Goal: Task Accomplishment & Management: Manage account settings

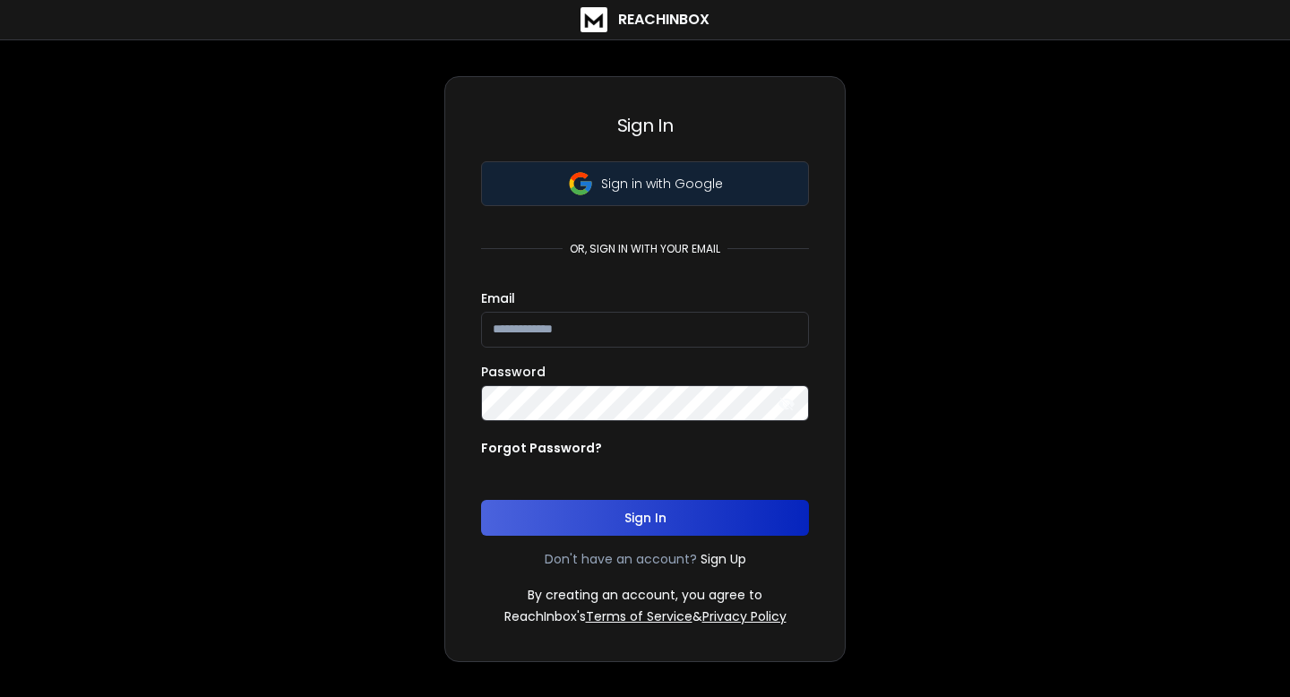
click at [653, 188] on p "Sign in with Google" at bounding box center [662, 184] width 122 height 18
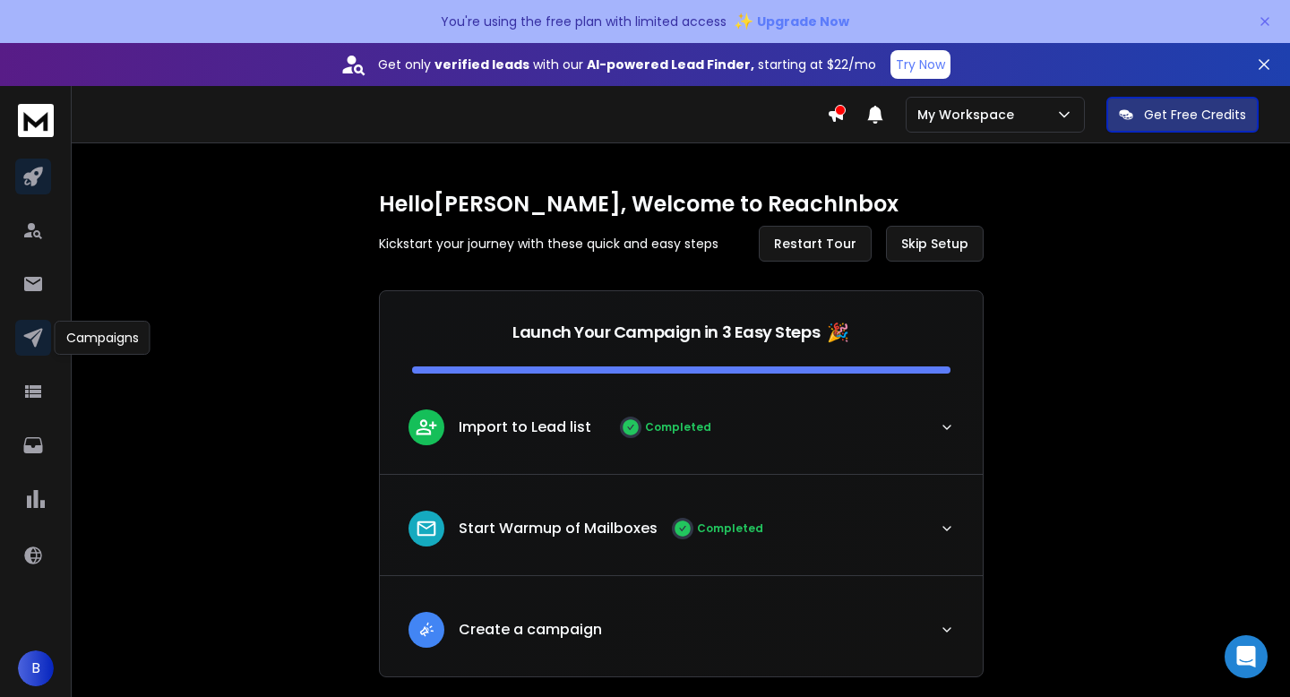
click at [39, 346] on icon at bounding box center [32, 337] width 21 height 21
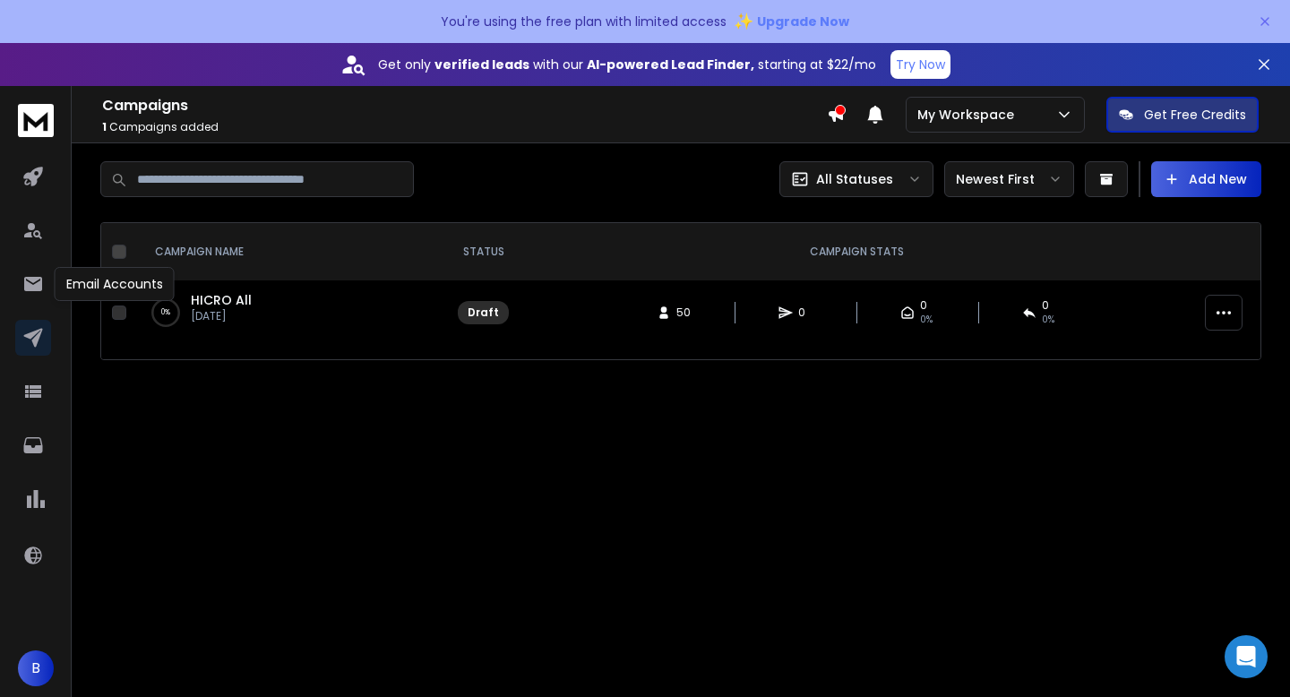
click at [39, 302] on div at bounding box center [35, 287] width 41 height 43
click at [36, 295] on link at bounding box center [33, 284] width 36 height 36
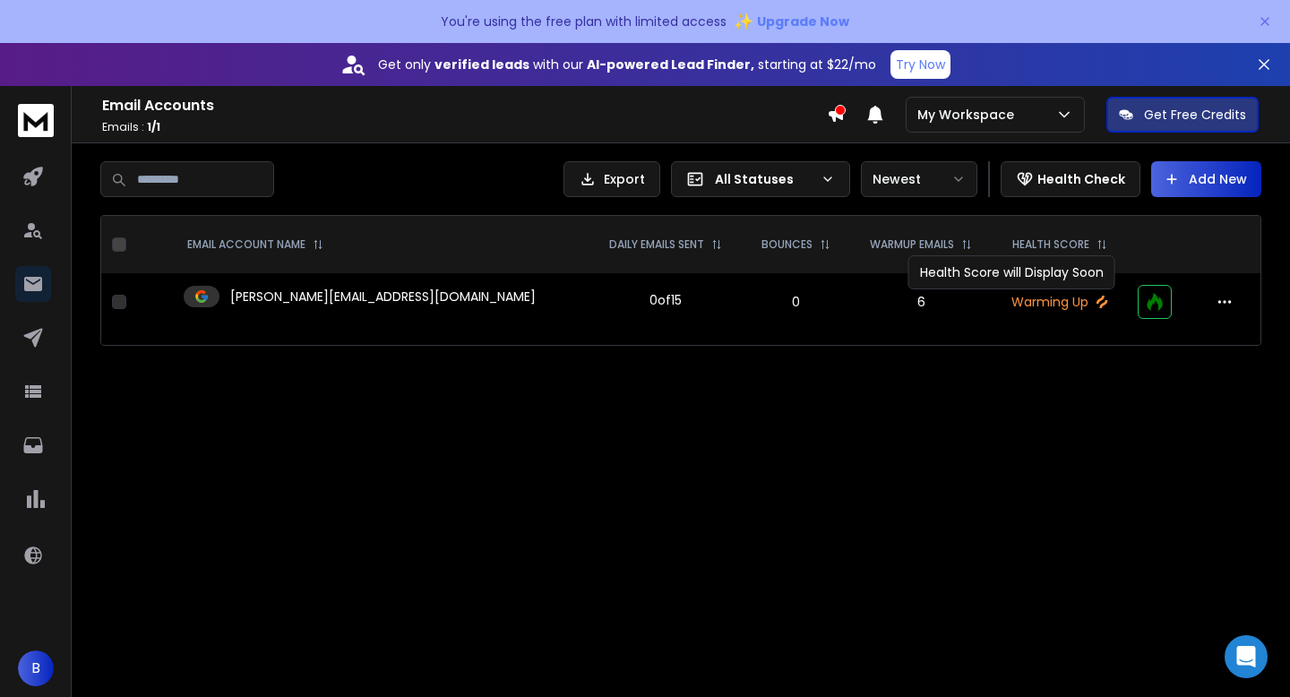
click at [1095, 305] on icon at bounding box center [1101, 302] width 13 height 13
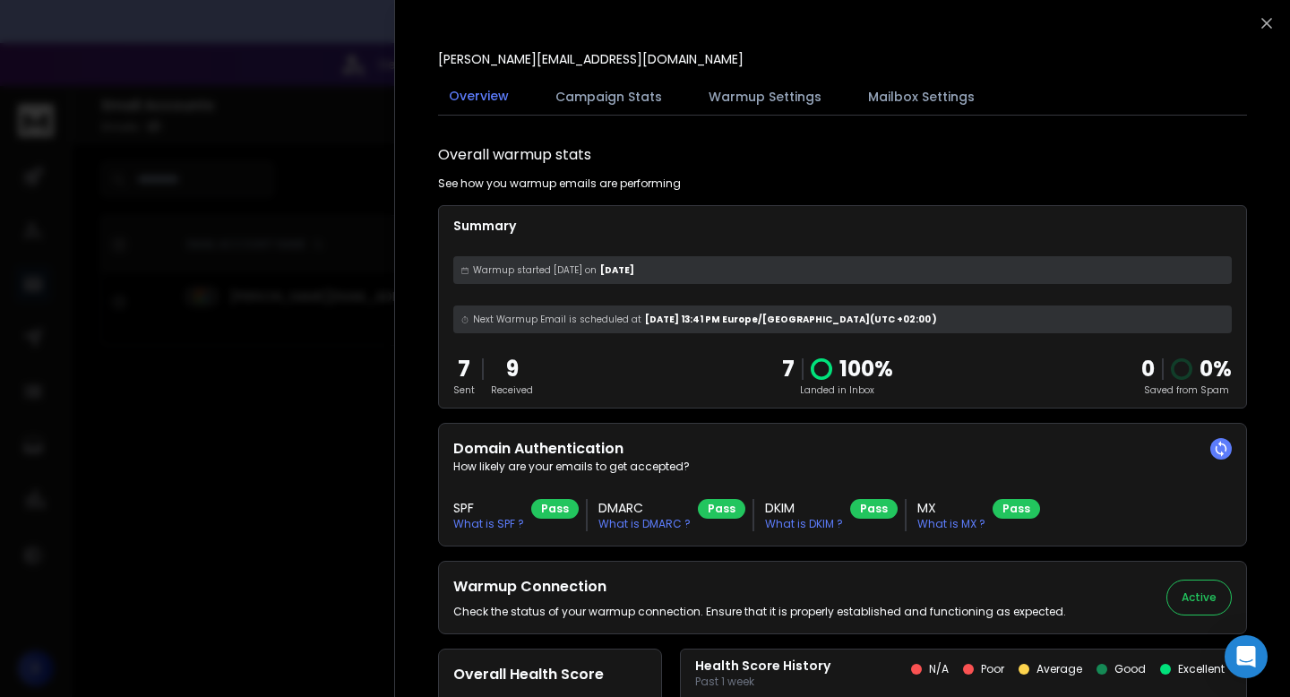
click at [580, 104] on button "Campaign Stats" at bounding box center [608, 96] width 128 height 39
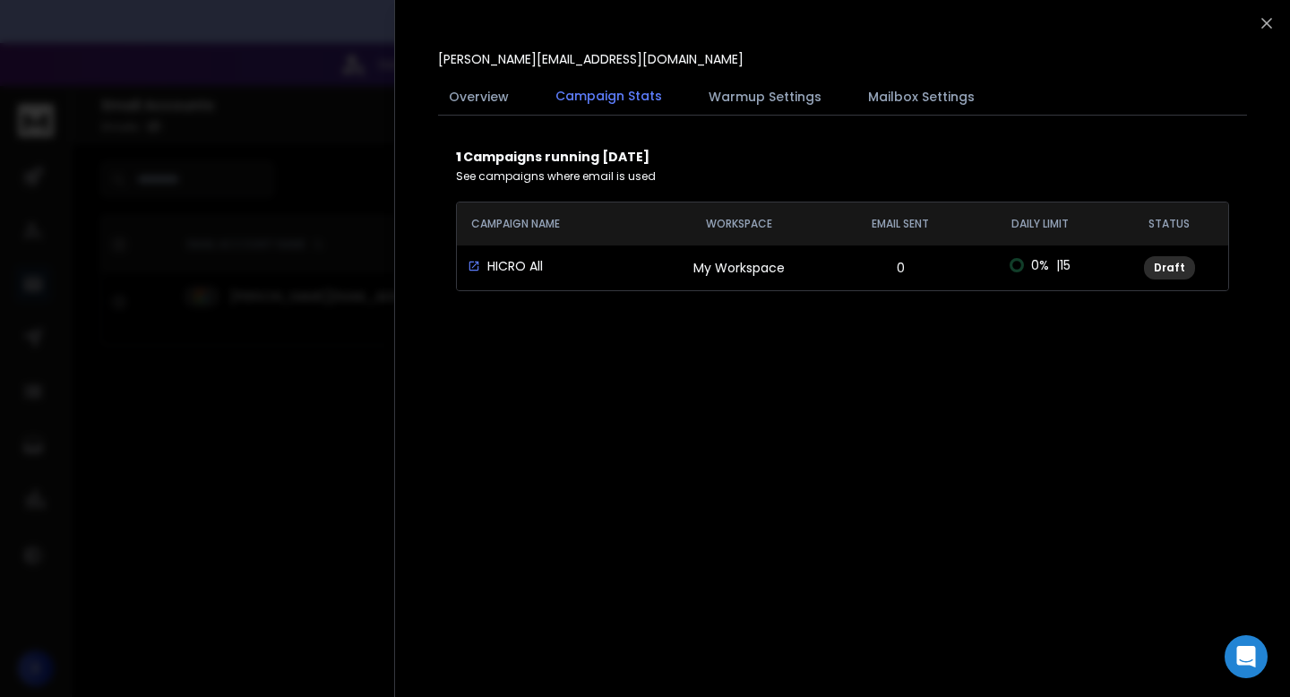
click at [490, 100] on button "Overview" at bounding box center [478, 96] width 81 height 39
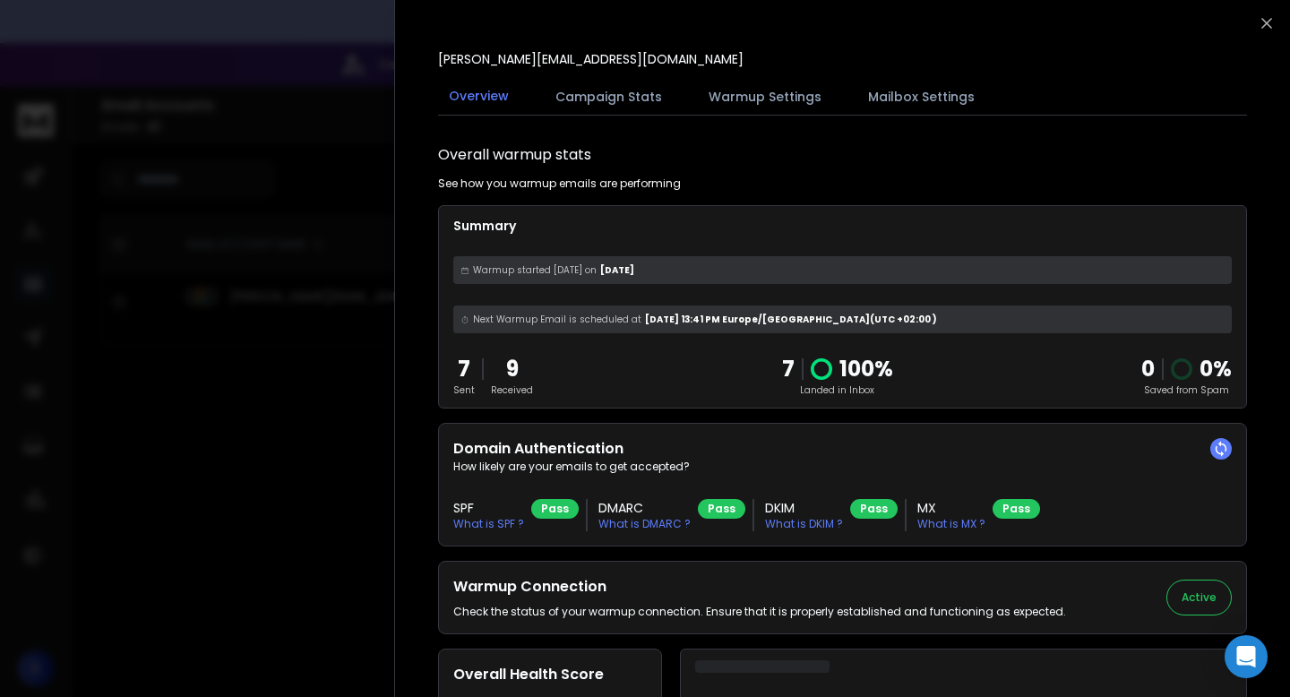
click at [632, 94] on button "Campaign Stats" at bounding box center [608, 96] width 128 height 39
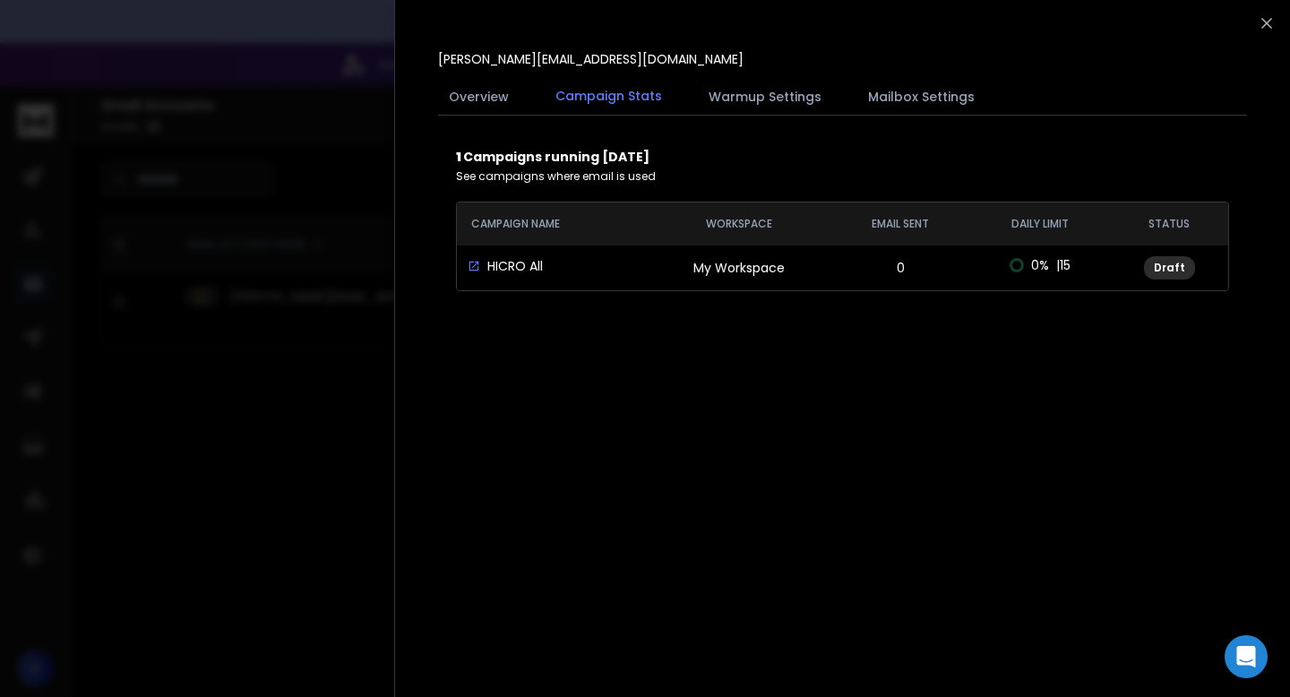
click at [781, 93] on button "Warmup Settings" at bounding box center [765, 96] width 134 height 39
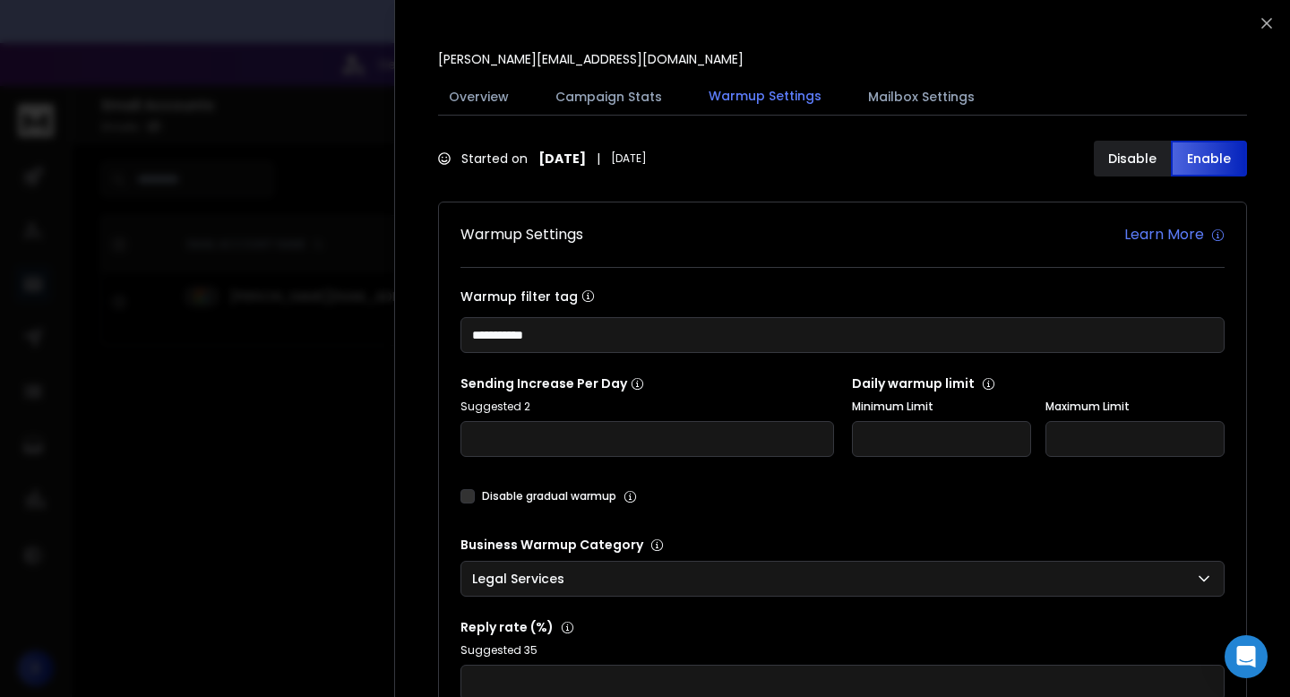
drag, startPoint x: 595, startPoint y: 435, endPoint x: 429, endPoint y: 447, distance: 166.1
click at [429, 447] on div "**********" at bounding box center [842, 554] width 852 height 1067
click at [610, 90] on button "Campaign Stats" at bounding box center [608, 96] width 128 height 39
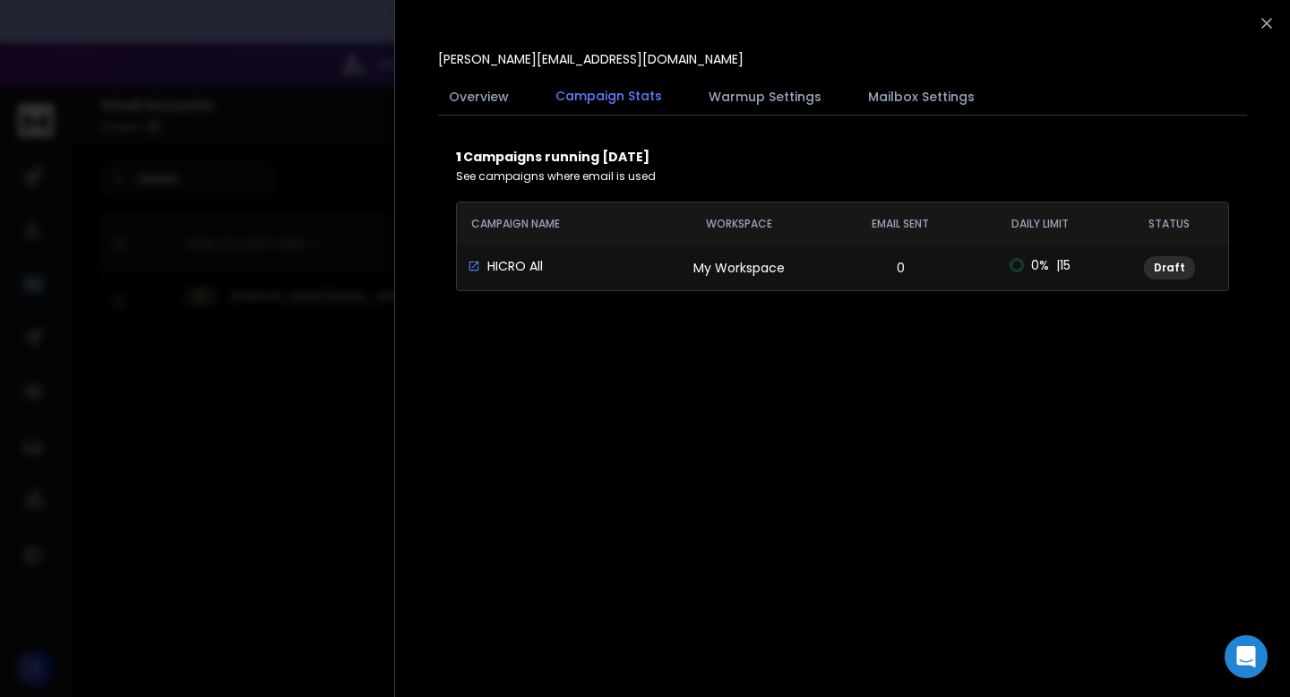
click at [1165, 266] on div "Draft" at bounding box center [1169, 267] width 51 height 23
click at [472, 268] on icon at bounding box center [473, 266] width 13 height 13
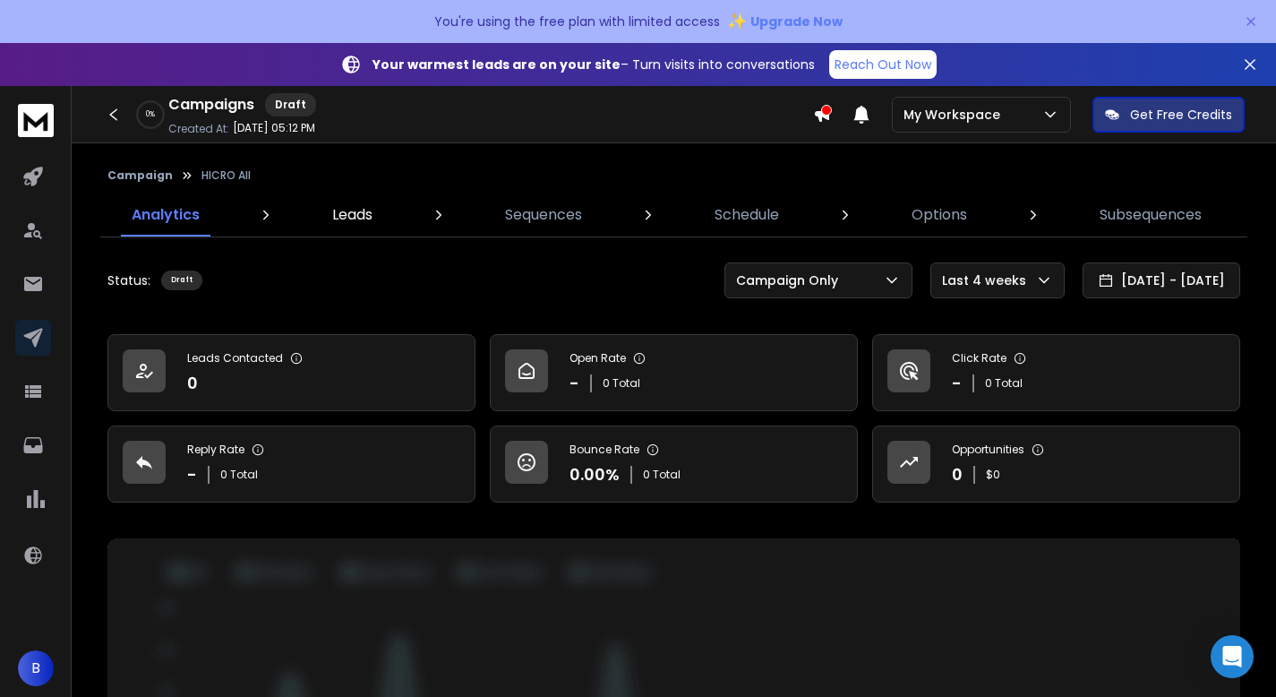
click at [358, 213] on p "Leads" at bounding box center [352, 214] width 40 height 21
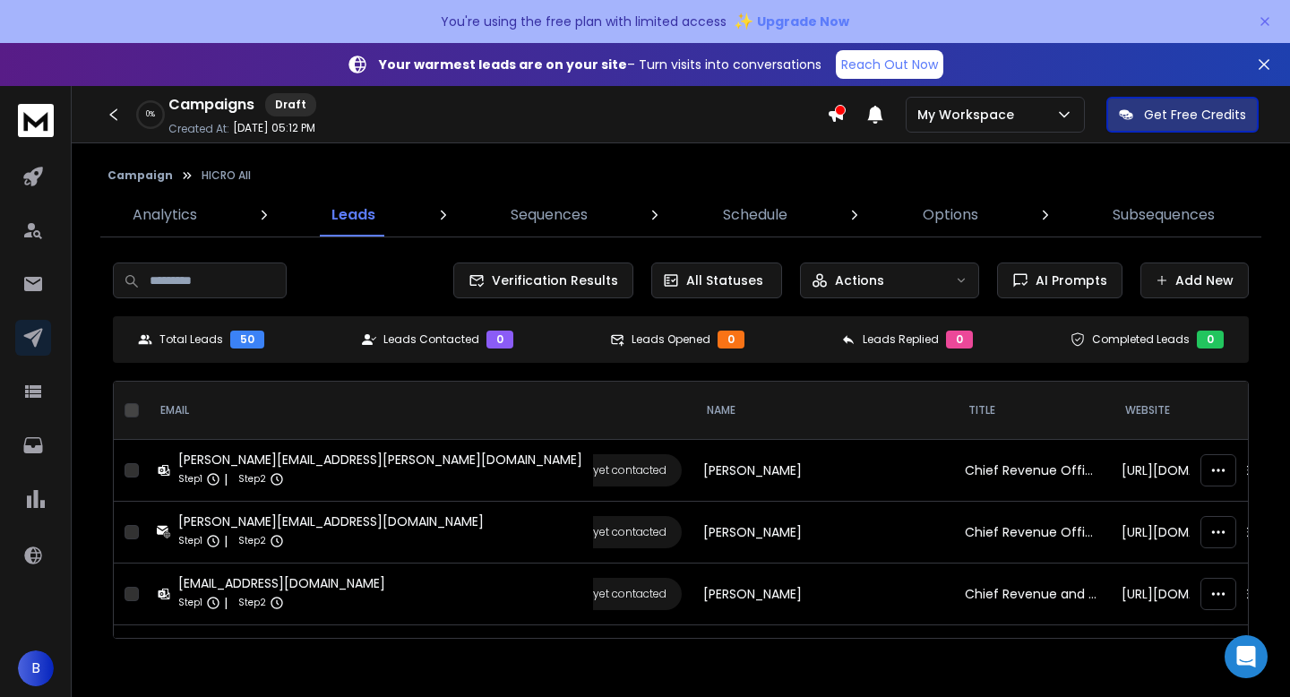
scroll to position [0, 433]
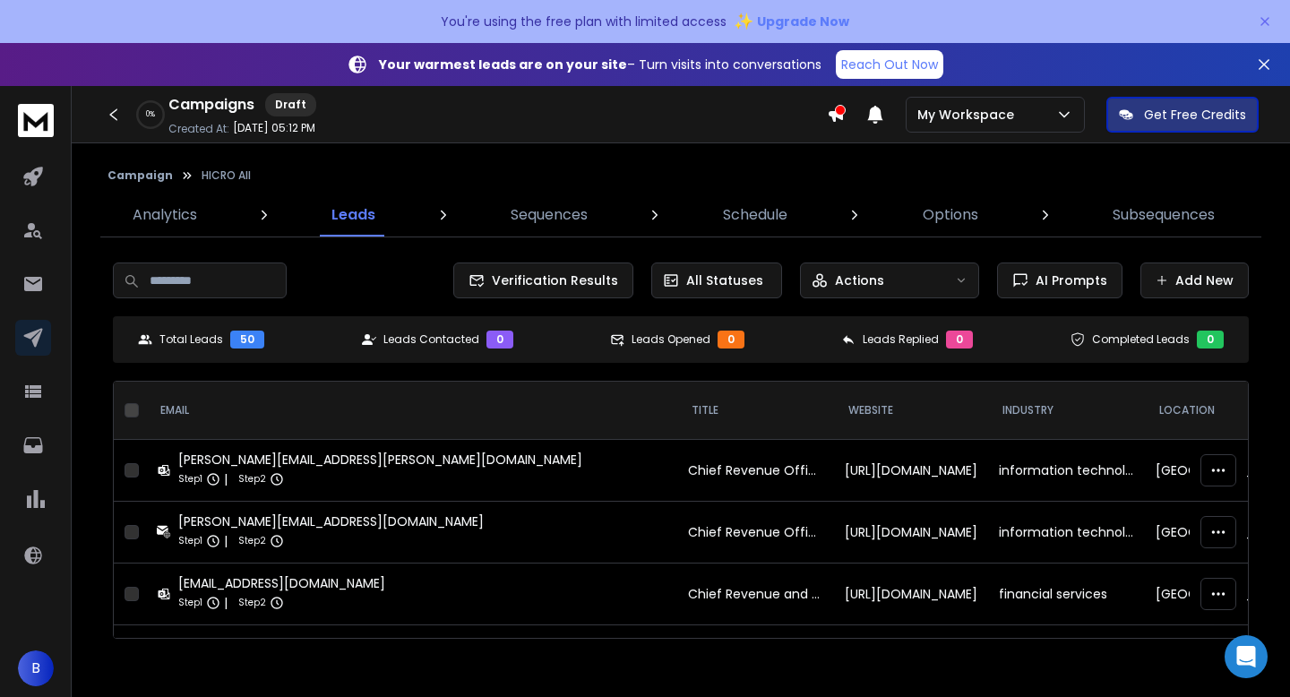
click at [1211, 472] on icon "button" at bounding box center [1219, 470] width 16 height 16
click at [1144, 407] on th "location" at bounding box center [1220, 410] width 153 height 58
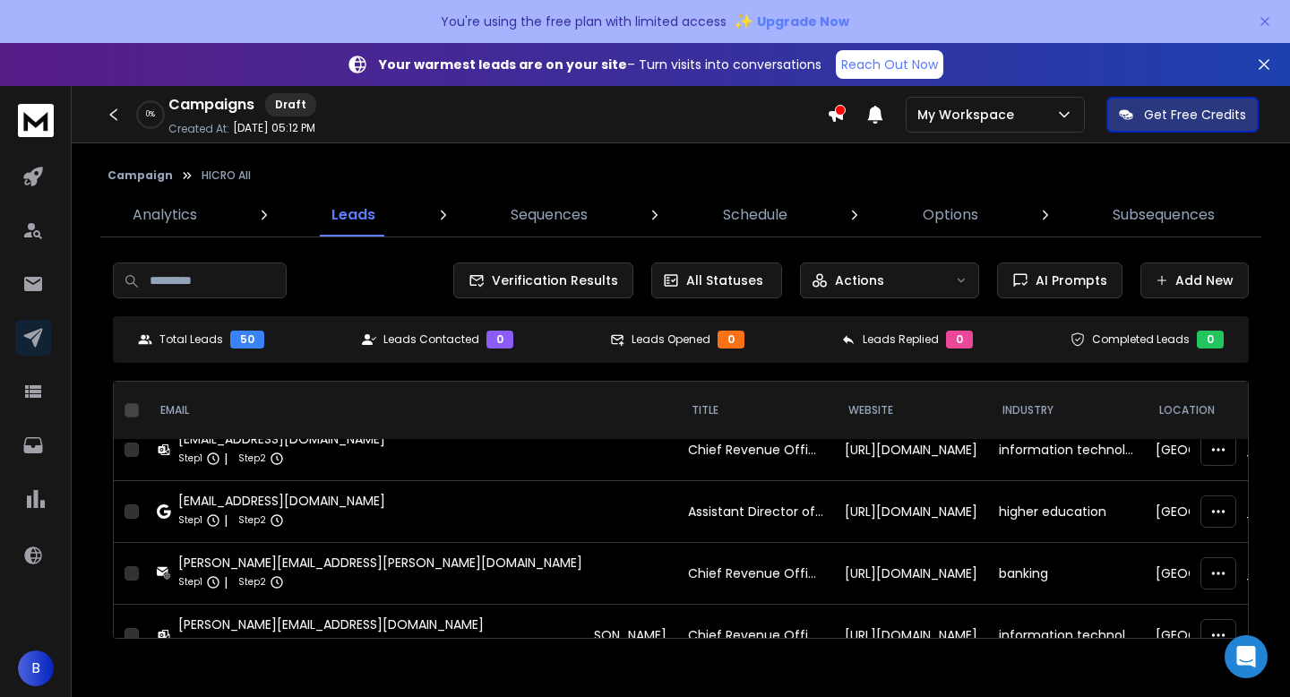
scroll to position [2619, 433]
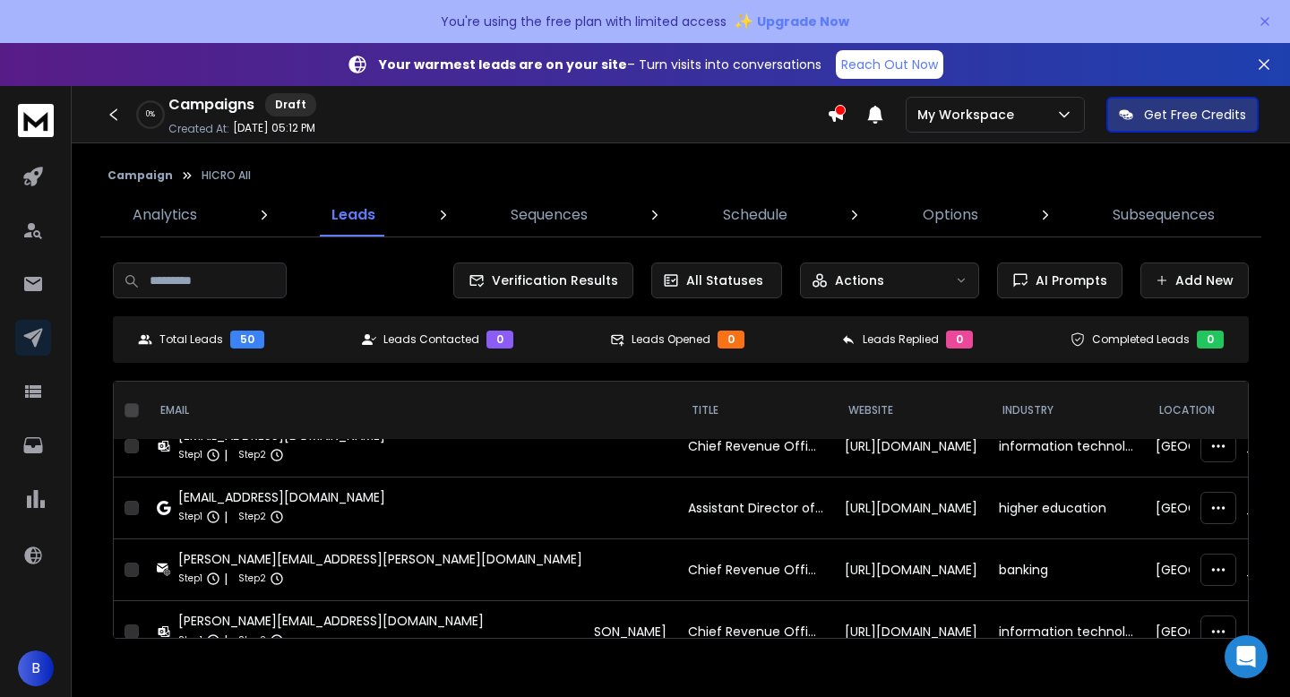
click at [1144, 421] on th "location" at bounding box center [1220, 410] width 153 height 58
click at [1144, 419] on th "location" at bounding box center [1220, 410] width 153 height 58
click at [543, 223] on p "Sequences" at bounding box center [548, 214] width 77 height 21
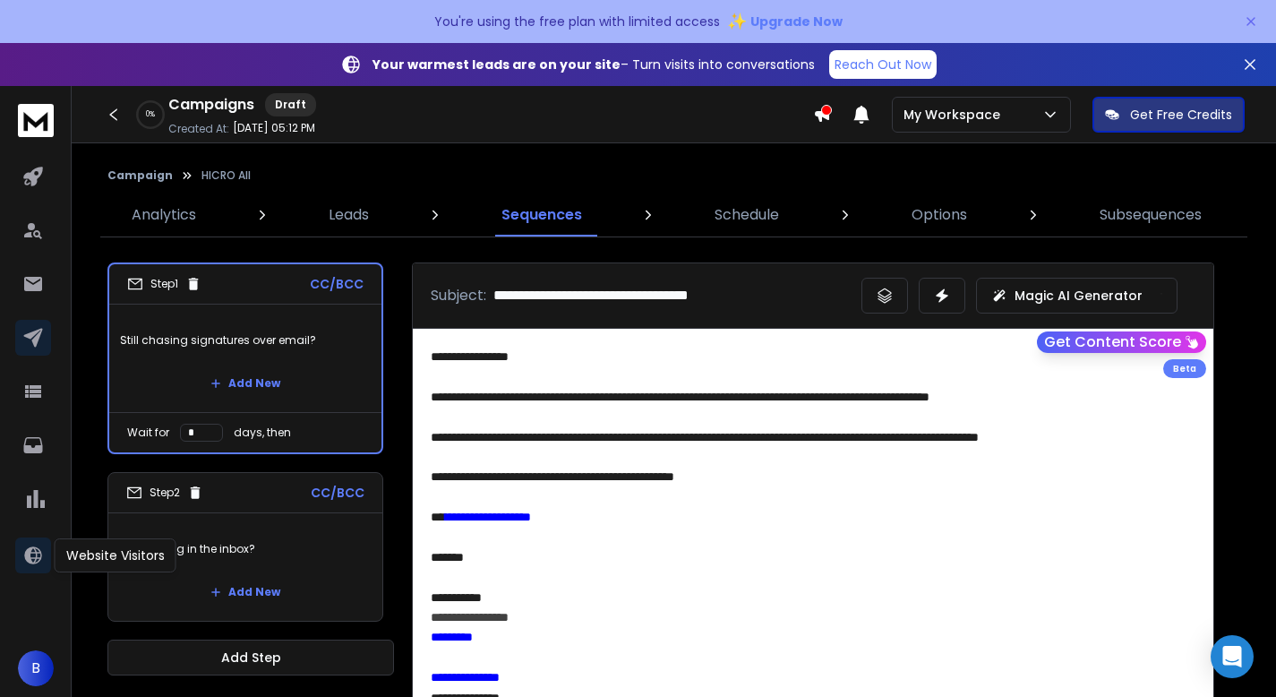
click at [30, 560] on icon at bounding box center [32, 554] width 21 height 21
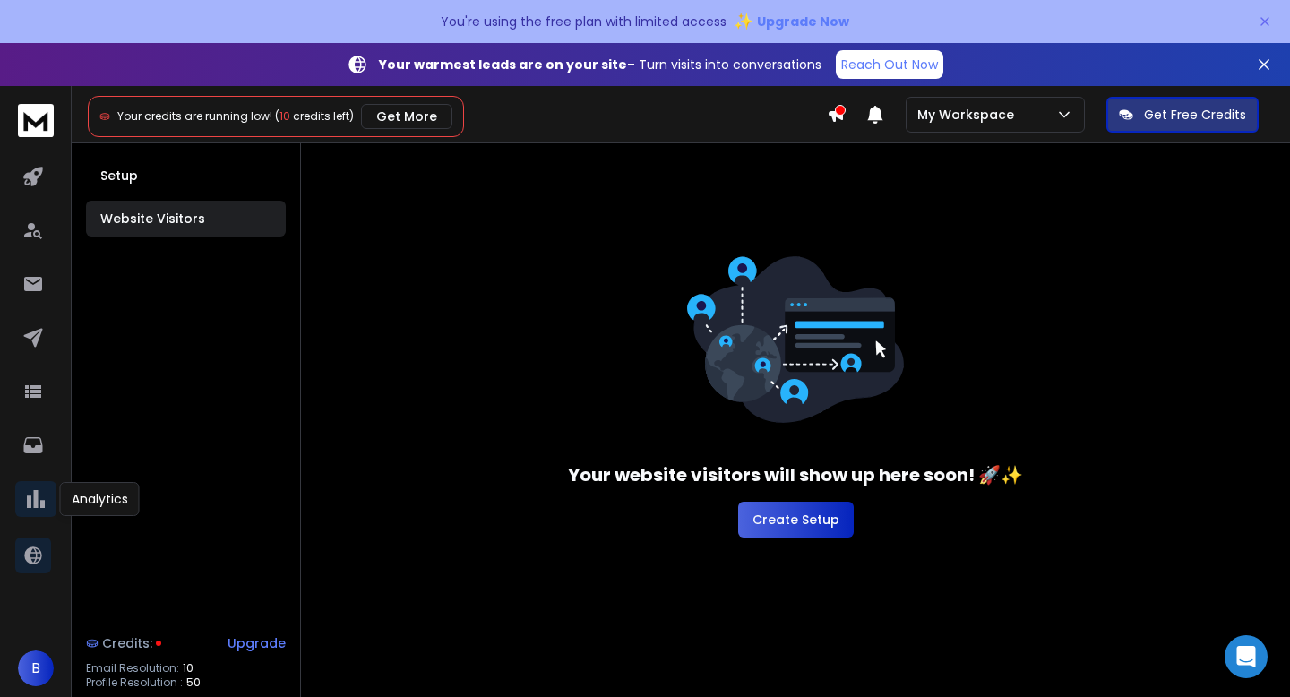
click at [31, 502] on icon at bounding box center [35, 498] width 27 height 27
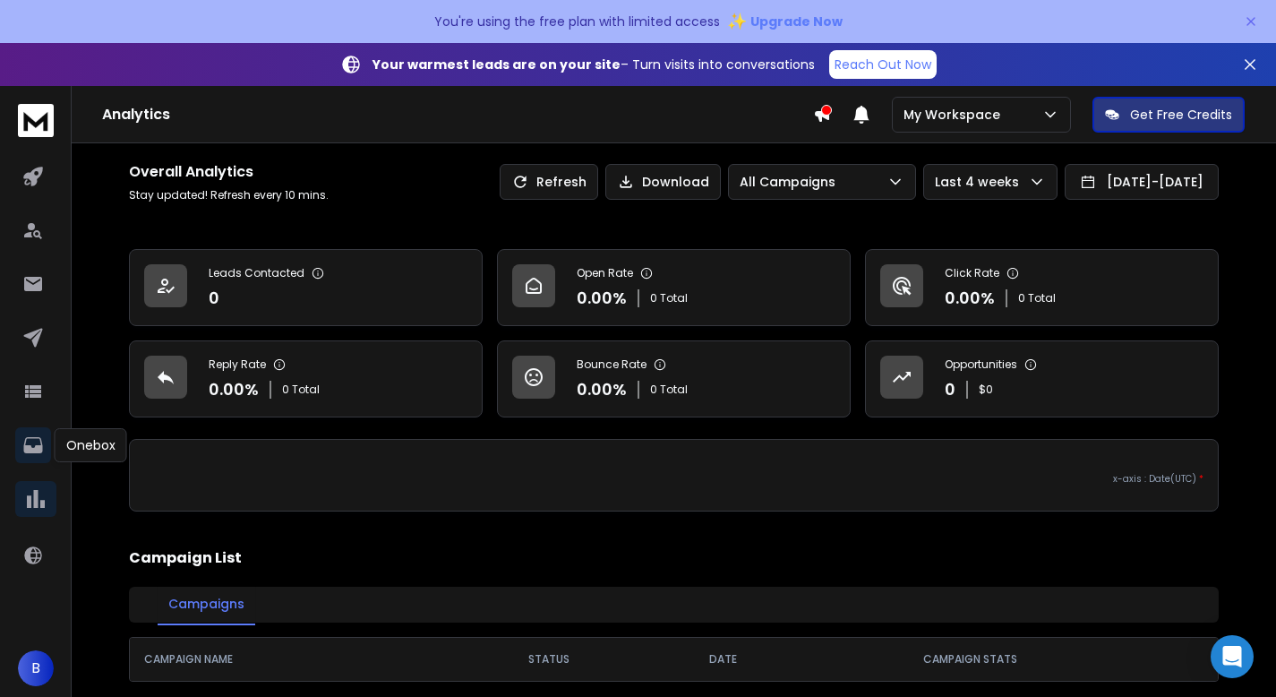
click at [31, 434] on icon at bounding box center [32, 444] width 21 height 21
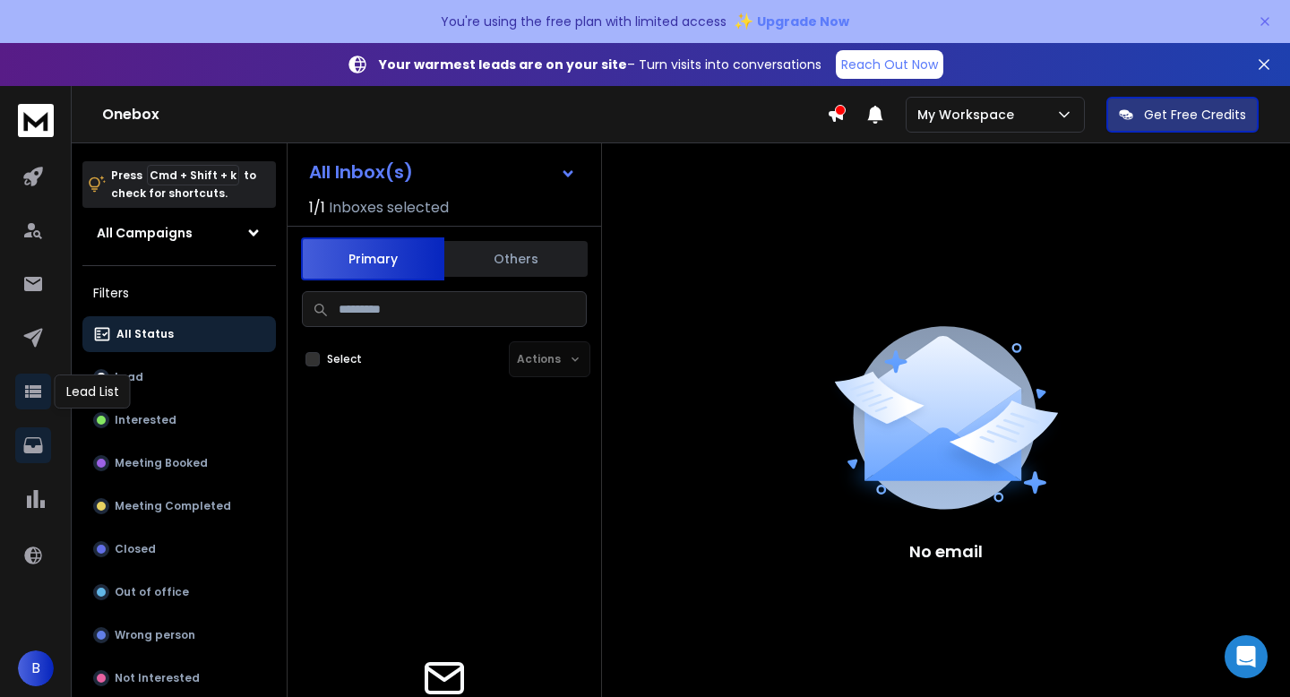
click at [27, 405] on link at bounding box center [33, 391] width 36 height 36
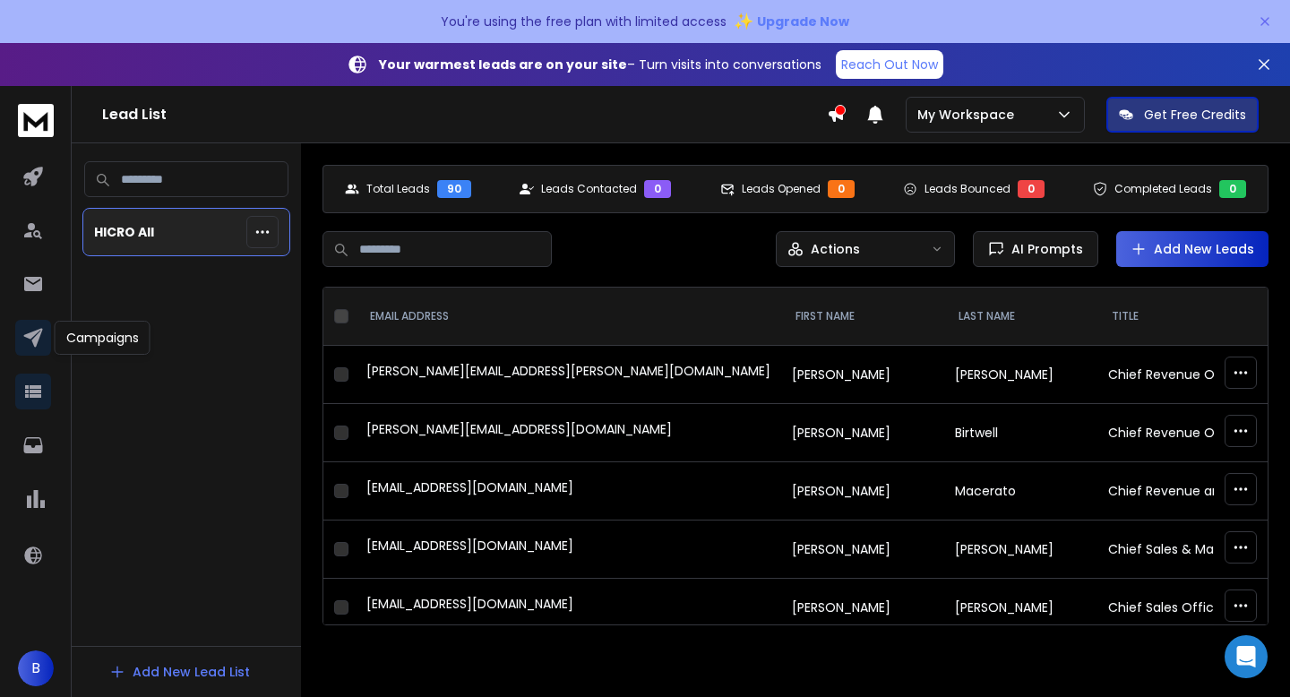
click at [35, 330] on icon at bounding box center [32, 337] width 19 height 19
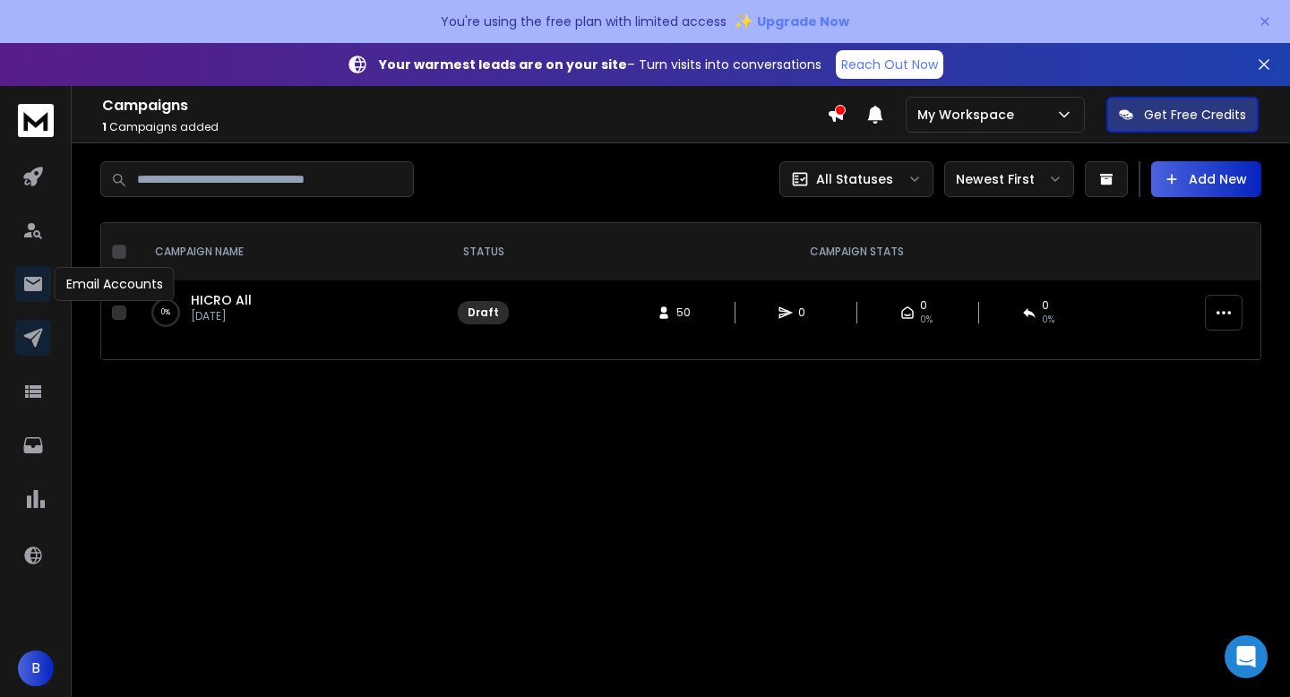
click at [30, 274] on icon at bounding box center [32, 283] width 21 height 21
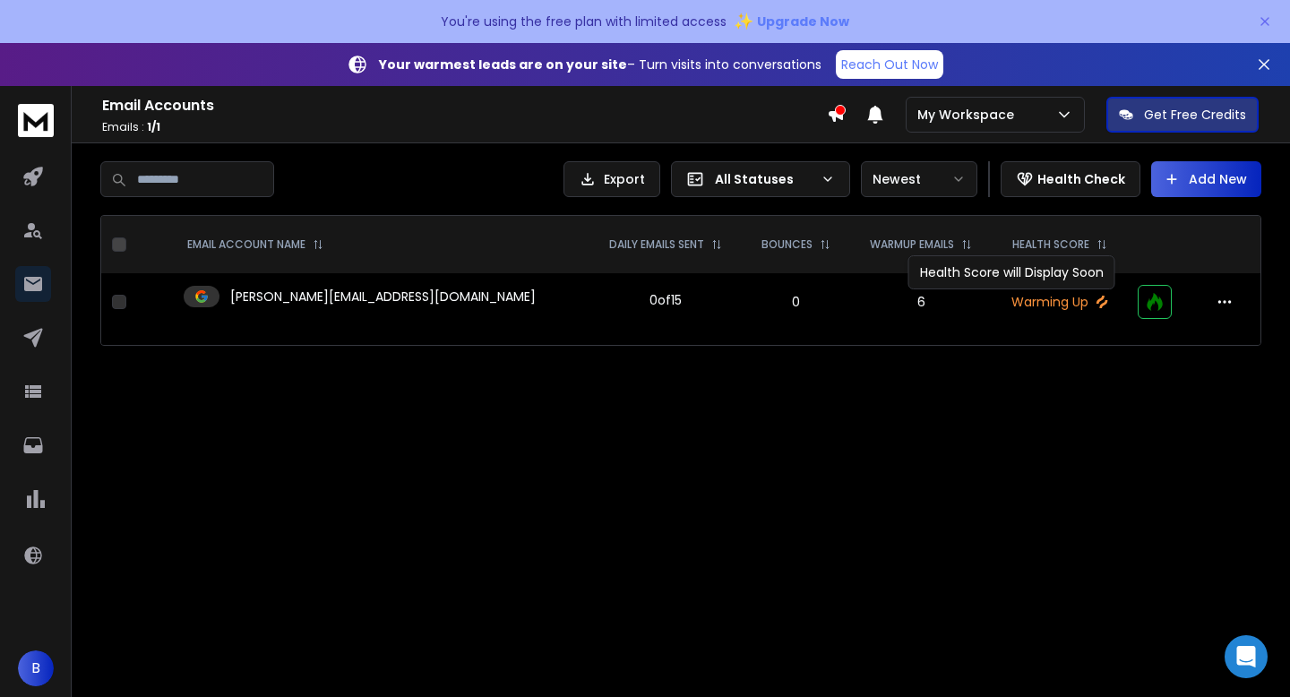
click at [1003, 307] on p "Warming Up" at bounding box center [1060, 302] width 114 height 18
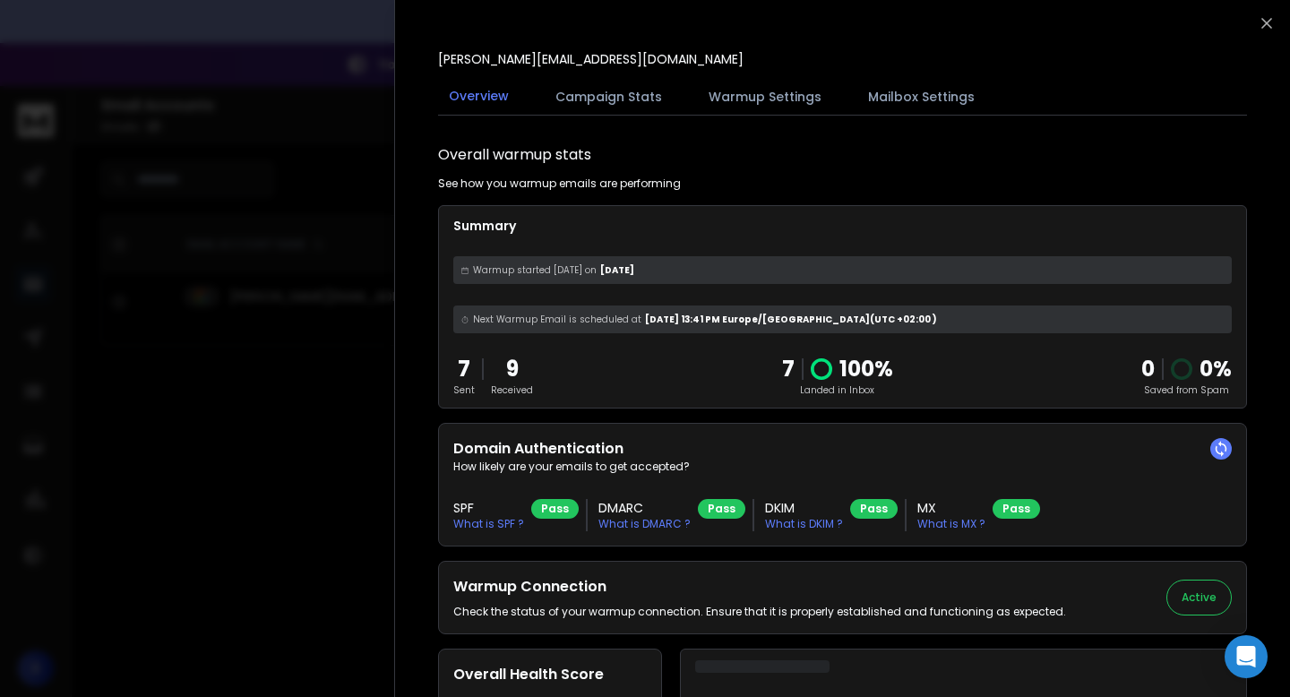
click at [604, 99] on button "Campaign Stats" at bounding box center [608, 96] width 128 height 39
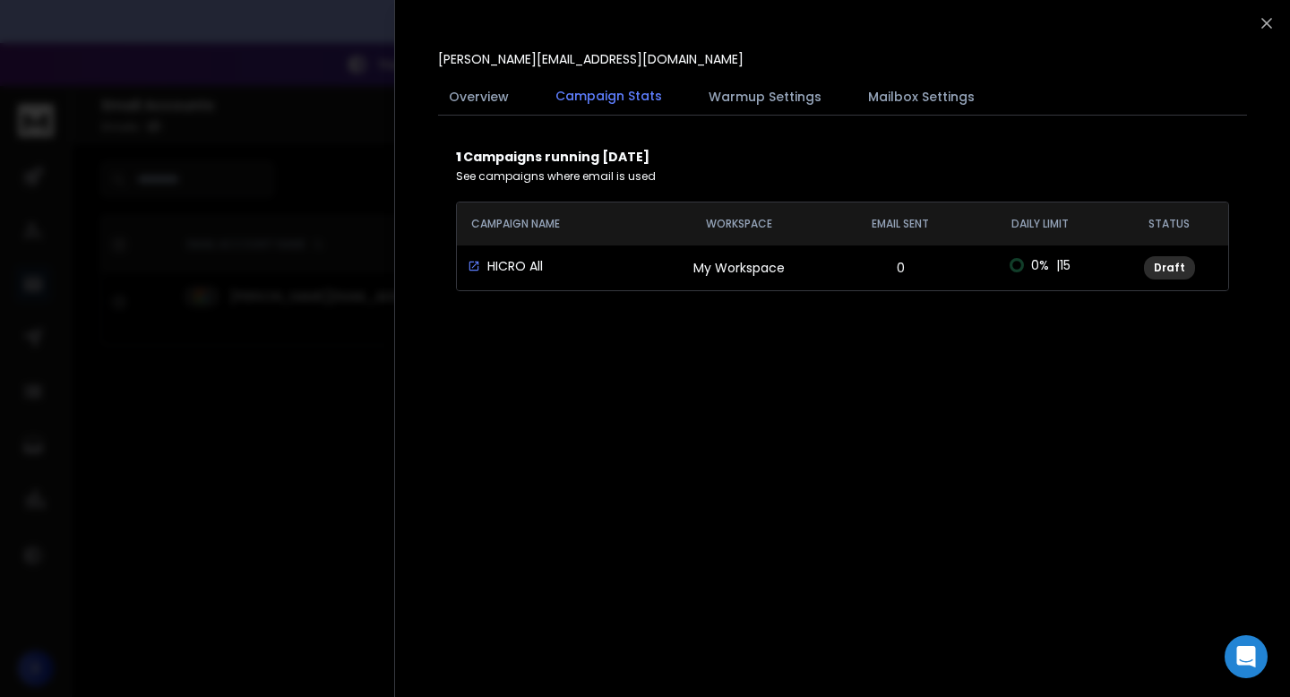
click at [769, 88] on button "Warmup Settings" at bounding box center [765, 96] width 134 height 39
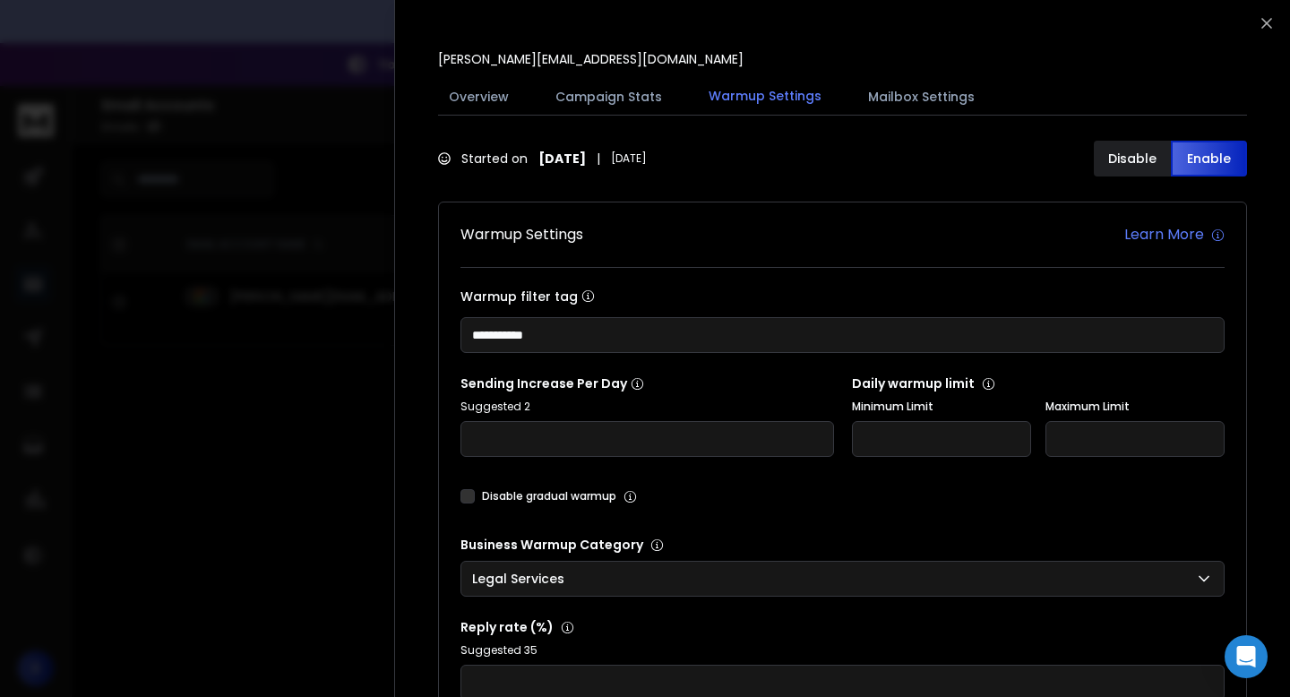
click at [757, 438] on input "*" at bounding box center [646, 439] width 373 height 36
click at [934, 436] on input "*" at bounding box center [941, 439] width 179 height 36
type input "**"
click at [750, 445] on input "*" at bounding box center [646, 439] width 373 height 36
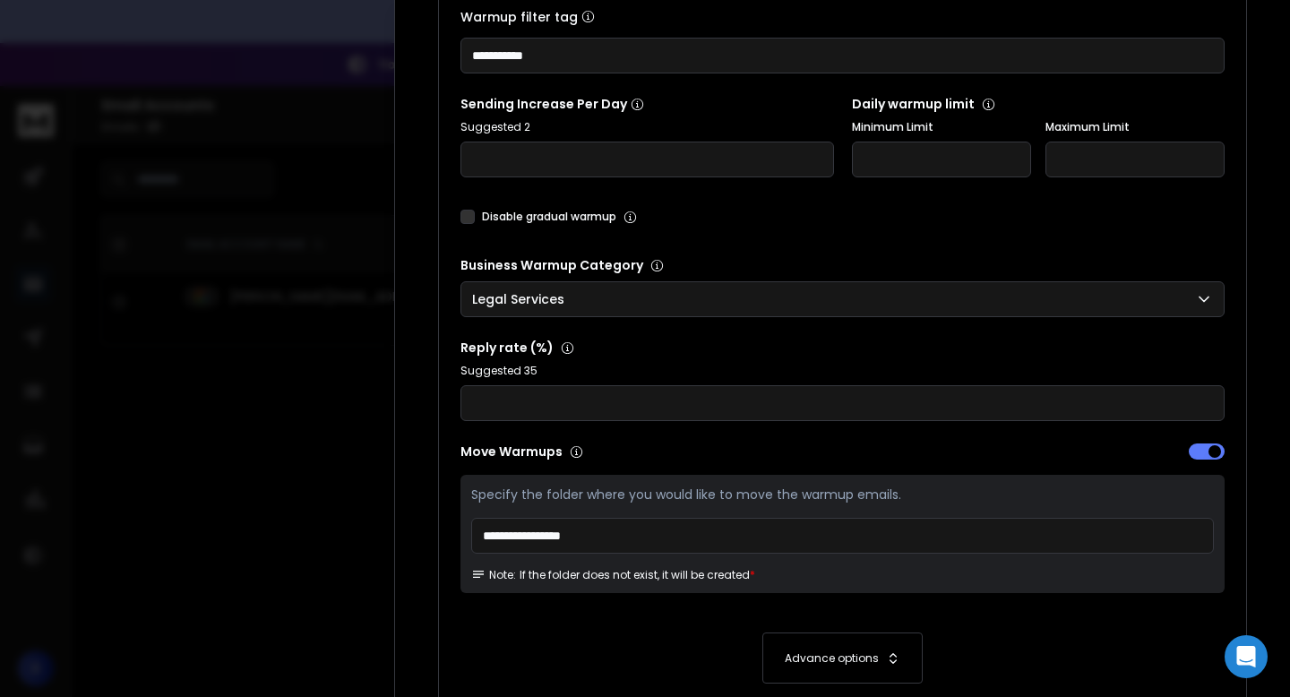
scroll to position [414, 0]
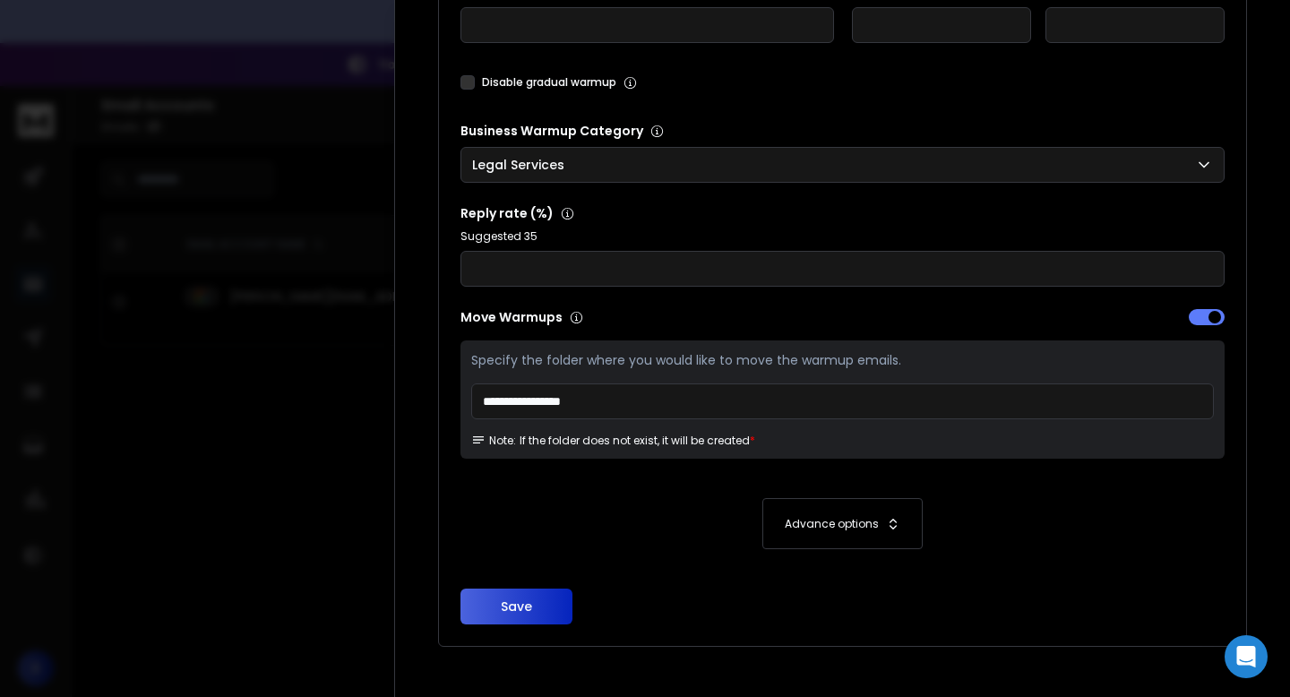
type input "*"
click at [533, 614] on button "Save" at bounding box center [516, 606] width 112 height 36
